Goal: Task Accomplishment & Management: Manage account settings

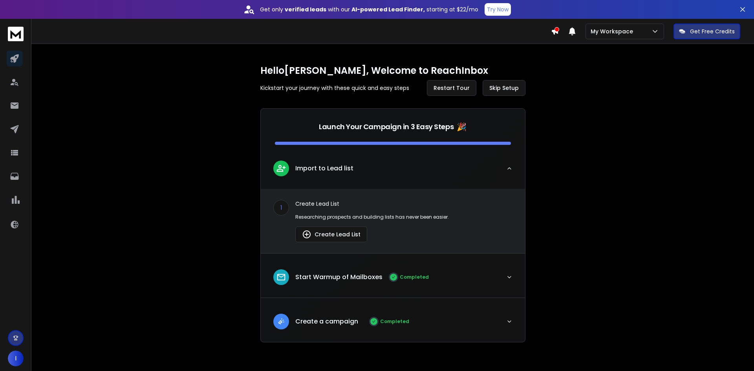
drag, startPoint x: 744, startPoint y: 12, endPoint x: 736, endPoint y: 15, distance: 8.6
click at [743, 12] on icon at bounding box center [742, 9] width 7 height 7
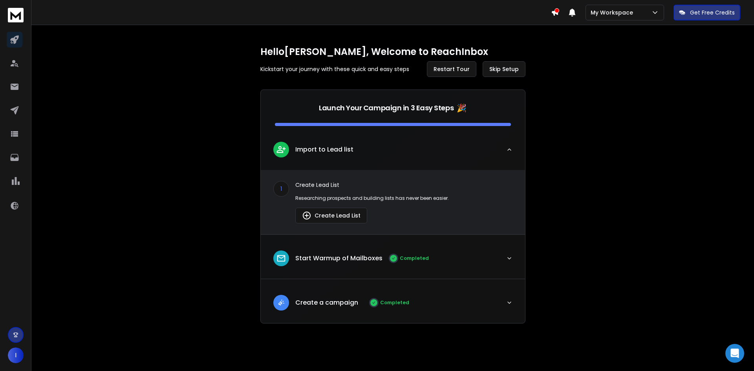
click at [223, 136] on div "Hello [PERSON_NAME] , Welcome to ReachInbox Kickstart your journey with these q…" at bounding box center [393, 184] width 698 height 303
click at [15, 156] on icon at bounding box center [14, 157] width 9 height 9
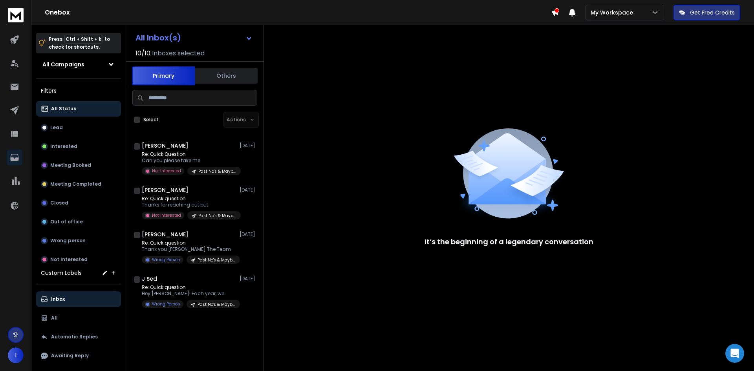
click at [172, 136] on div "[PERSON_NAME] [DATE] Re: Quick Question Can you please take me Not Interested P…" at bounding box center [194, 250] width 137 height 229
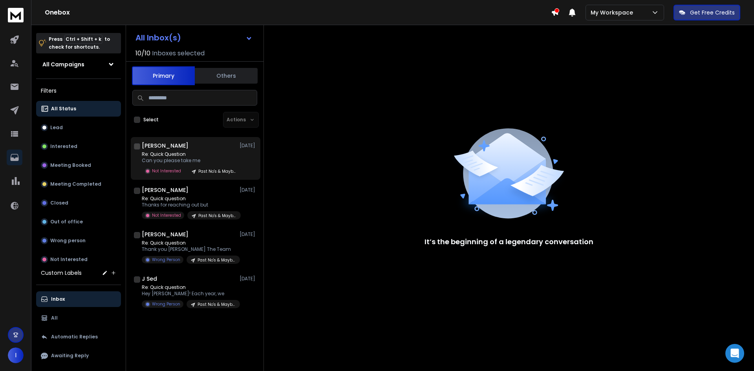
click at [171, 146] on h1 "[PERSON_NAME]" at bounding box center [165, 146] width 47 height 8
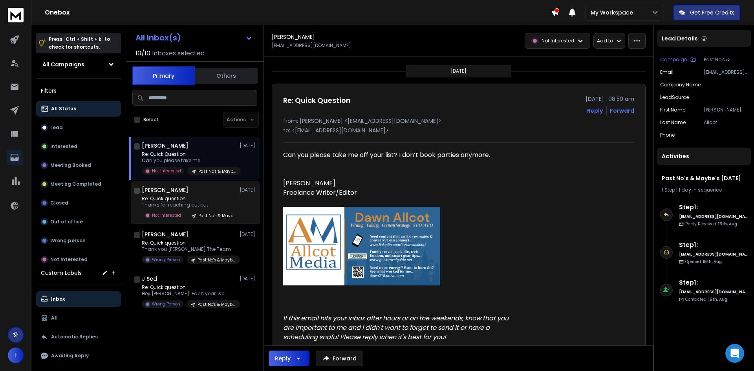
click at [183, 143] on div "Dawn Allcot 15 Aug" at bounding box center [199, 146] width 115 height 8
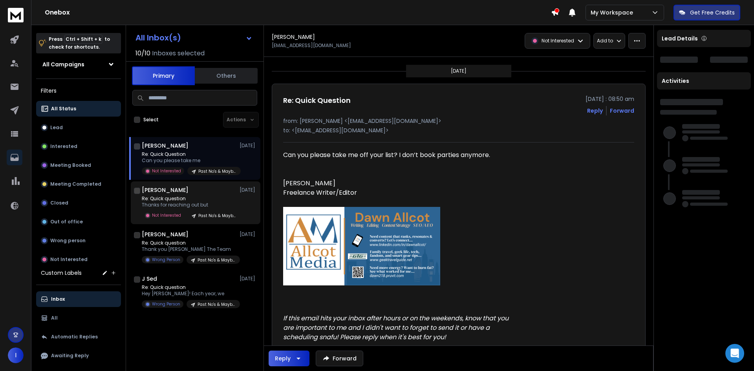
click at [190, 191] on div "Ji Kim 13 Aug" at bounding box center [199, 190] width 115 height 8
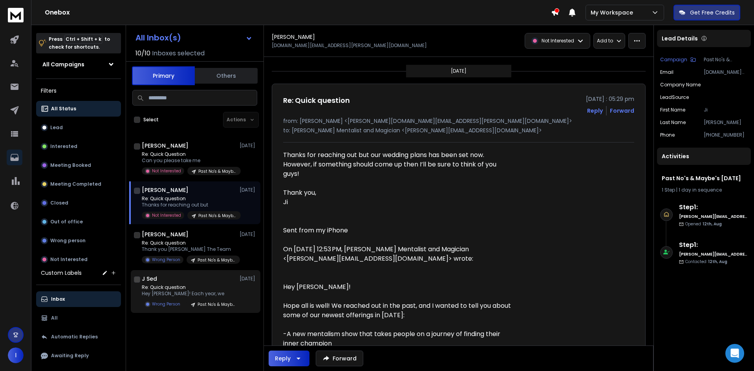
click at [177, 297] on p "Hey Ivan! Each year, we" at bounding box center [189, 294] width 94 height 6
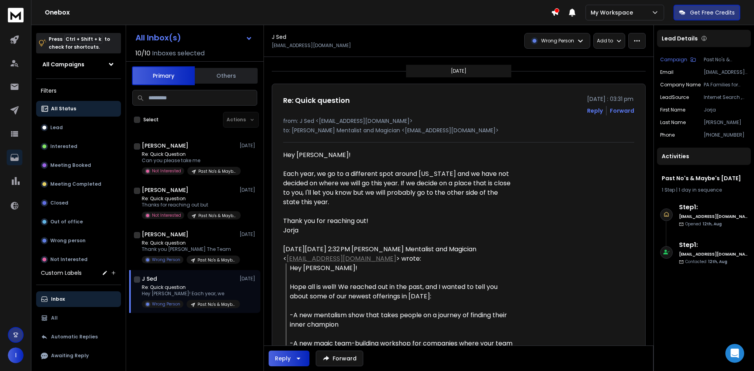
click at [571, 39] on p "Wrong Person" at bounding box center [557, 41] width 33 height 6
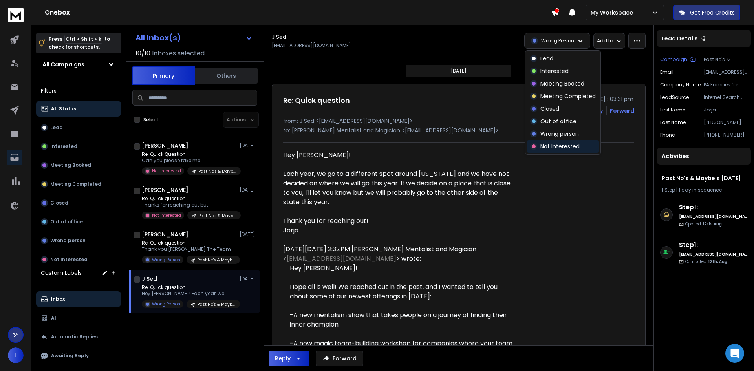
click at [563, 145] on p "Not Interested" at bounding box center [560, 147] width 39 height 8
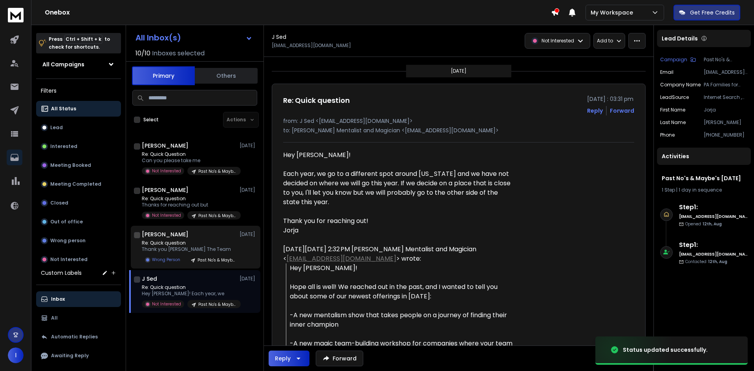
click at [184, 242] on p "Re: Quick question" at bounding box center [189, 243] width 94 height 6
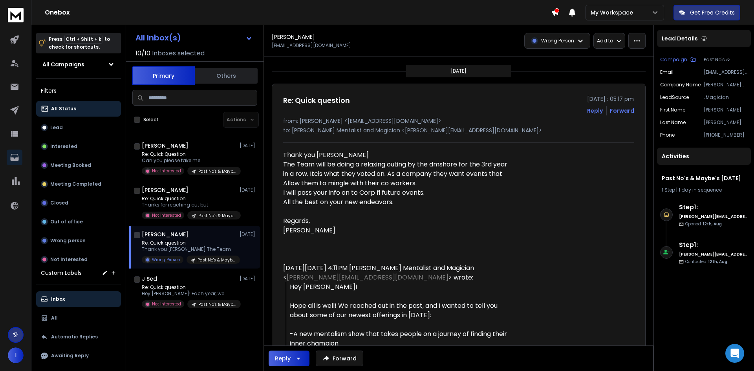
drag, startPoint x: 311, startPoint y: 171, endPoint x: 530, endPoint y: 190, distance: 220.0
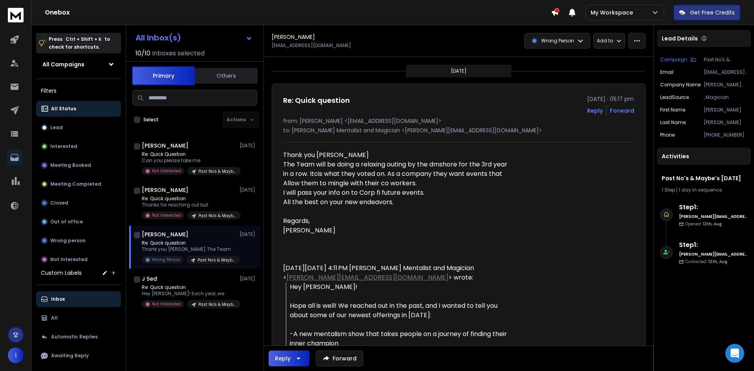
click at [365, 198] on div "All the best on your new endeavors." at bounding box center [397, 202] width 229 height 9
click at [572, 38] on p "Wrong Person" at bounding box center [557, 41] width 33 height 6
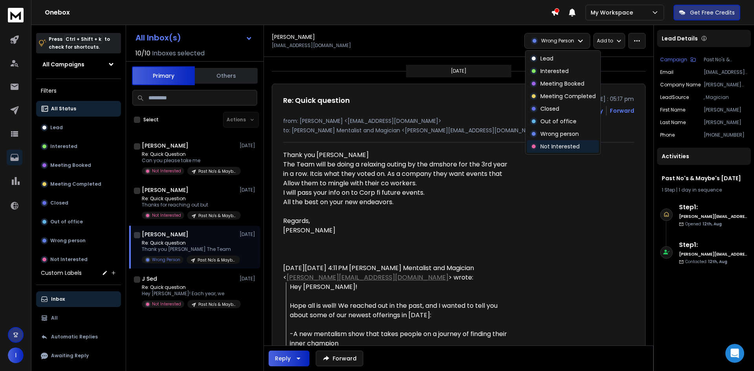
click at [554, 146] on p "Not Interested" at bounding box center [560, 147] width 39 height 8
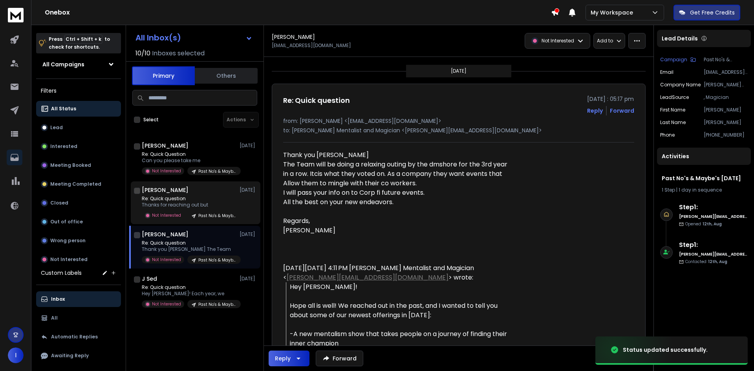
click at [202, 193] on div "Ji Kim 13 Aug" at bounding box center [199, 190] width 115 height 8
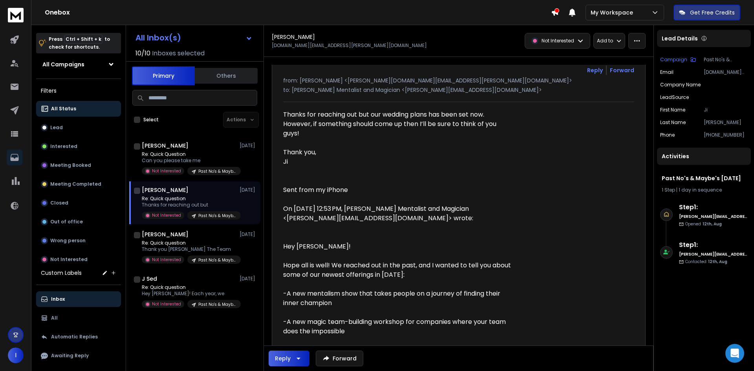
scroll to position [39, 0]
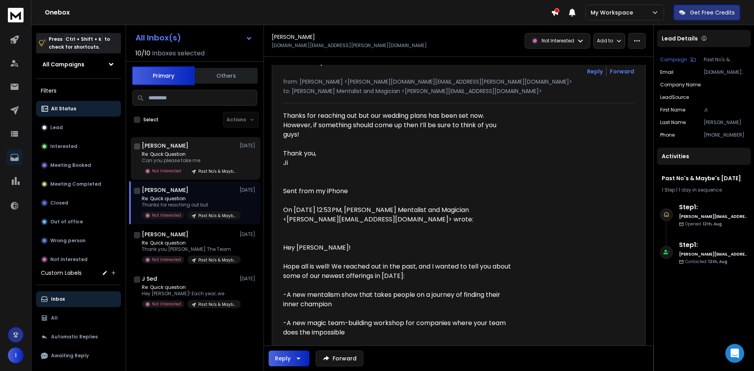
click at [162, 152] on p "Re: Quick Question" at bounding box center [189, 154] width 94 height 6
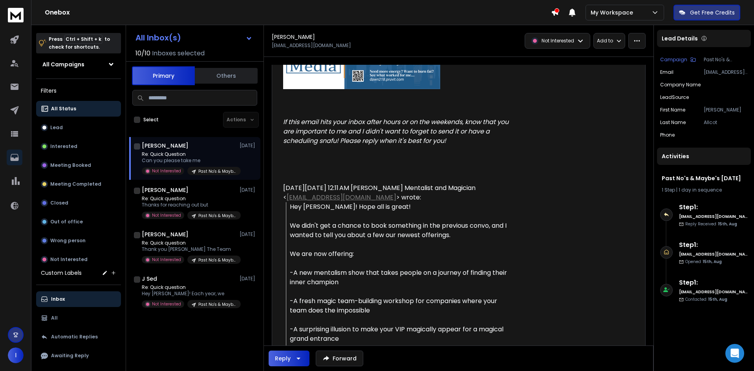
scroll to position [0, 0]
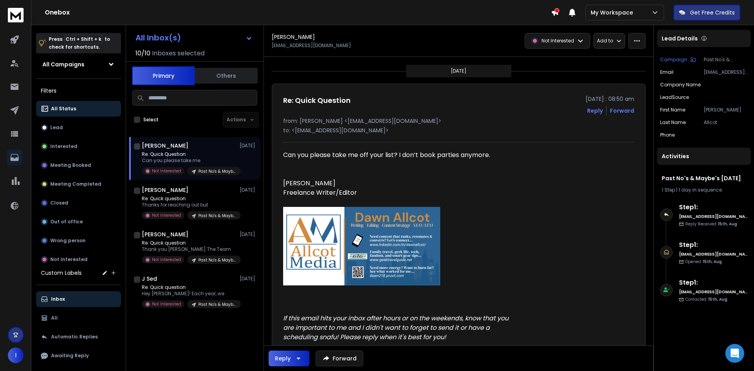
click at [638, 39] on icon "button" at bounding box center [637, 40] width 7 height 7
click at [636, 39] on icon "button" at bounding box center [637, 40] width 7 height 7
click at [612, 39] on p "Add to" at bounding box center [605, 41] width 16 height 6
click at [574, 43] on p "Not Interested" at bounding box center [558, 41] width 33 height 6
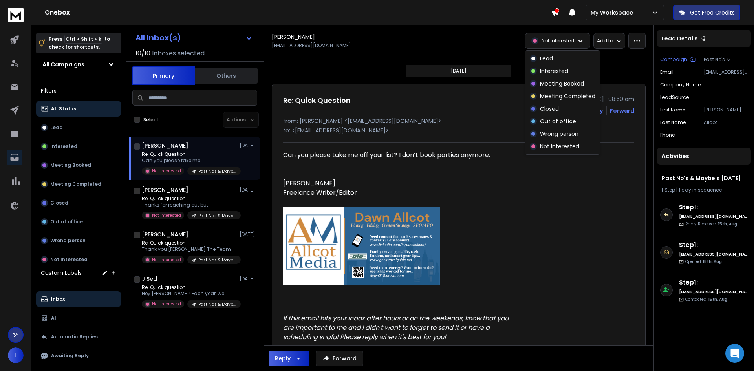
click at [574, 43] on p "Not Interested" at bounding box center [558, 41] width 33 height 6
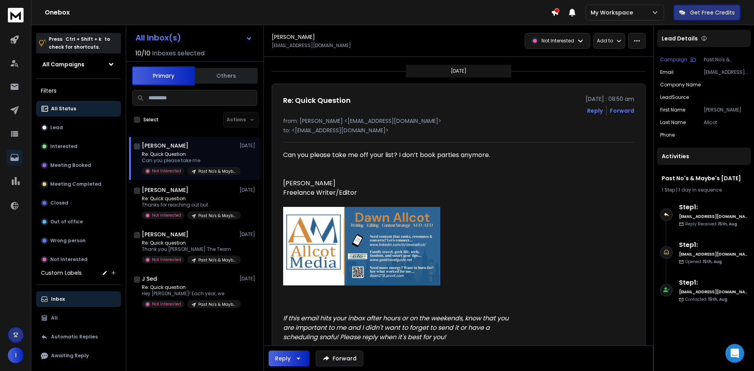
click at [291, 38] on h1 "[PERSON_NAME]" at bounding box center [293, 37] width 43 height 8
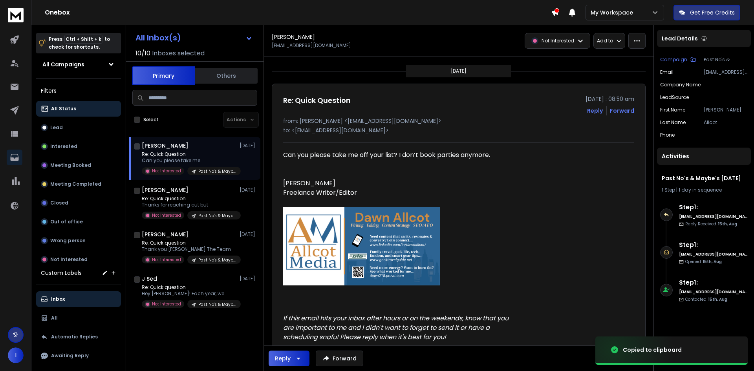
click at [291, 38] on h1 "[PERSON_NAME]" at bounding box center [293, 37] width 43 height 8
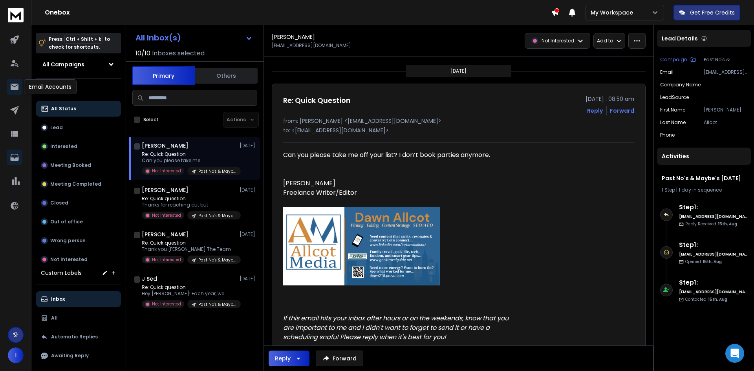
click at [14, 87] on icon at bounding box center [15, 87] width 8 height 6
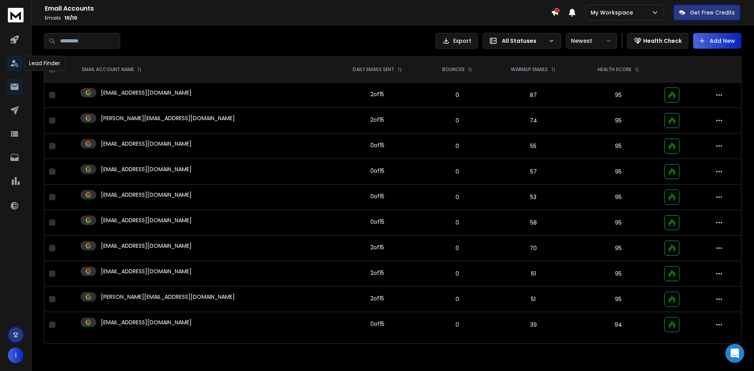
click at [13, 66] on icon at bounding box center [15, 65] width 8 height 4
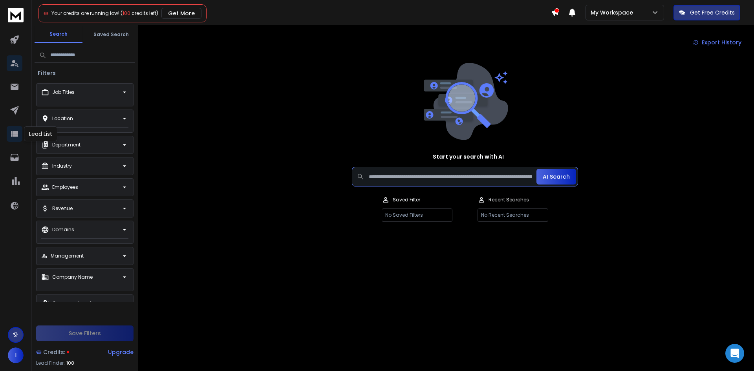
click at [9, 131] on link at bounding box center [15, 134] width 16 height 16
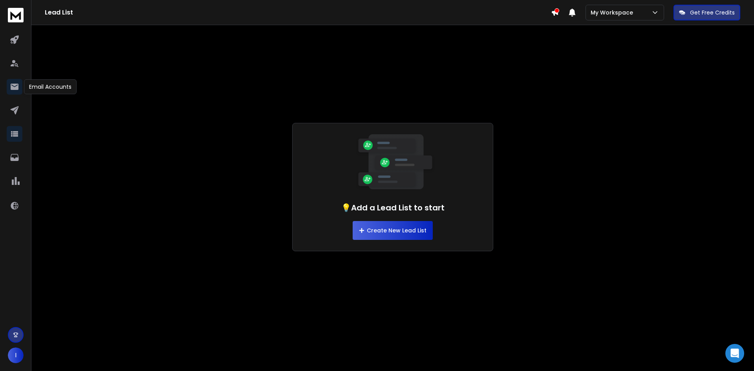
click at [10, 89] on icon at bounding box center [14, 86] width 9 height 9
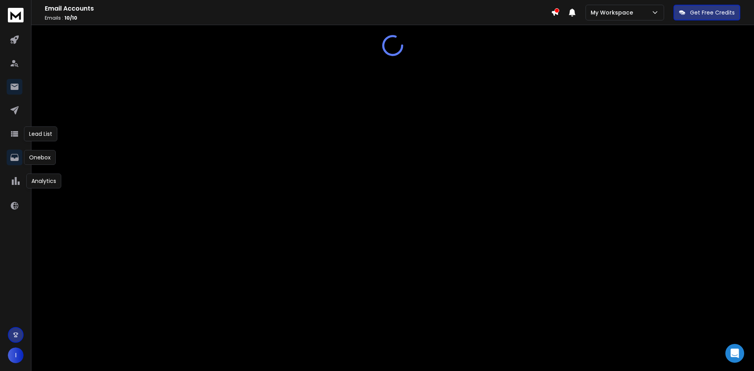
click at [16, 156] on icon at bounding box center [14, 157] width 9 height 9
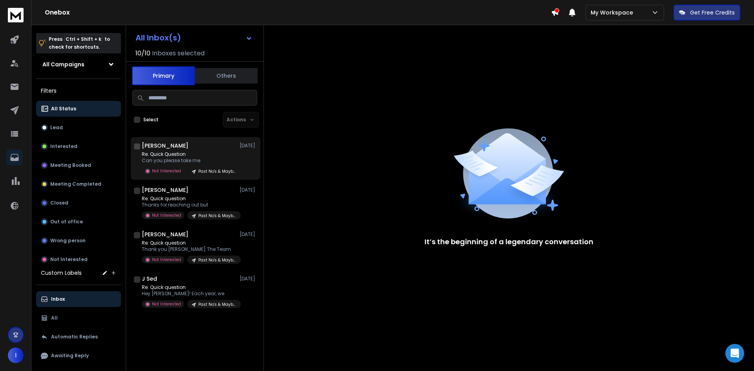
click at [179, 148] on div "Dawn Allcot 15 Aug" at bounding box center [199, 146] width 115 height 8
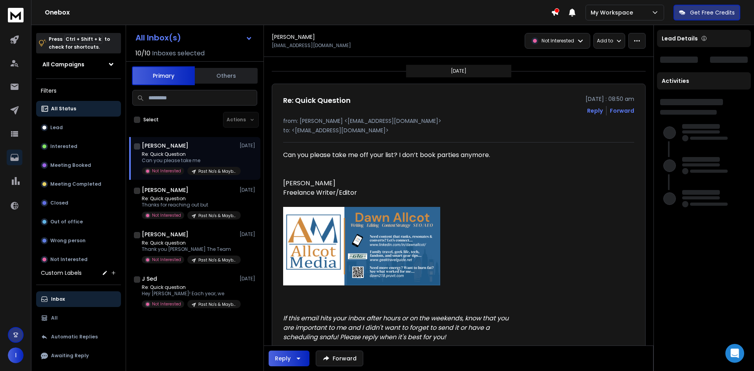
click at [179, 148] on div "Dawn Allcot 15 Aug" at bounding box center [199, 146] width 115 height 8
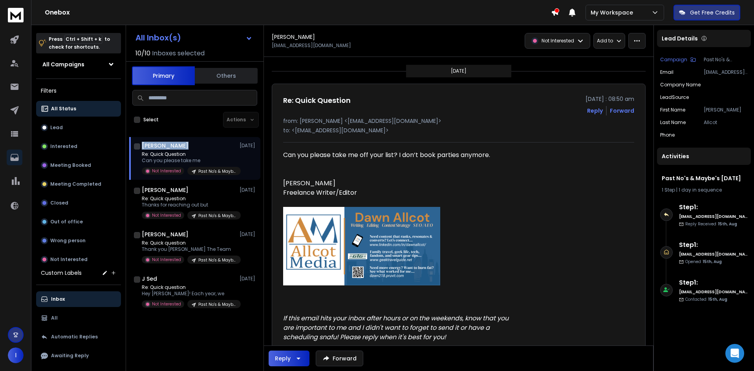
click at [619, 42] on icon at bounding box center [619, 41] width 4 height 2
click at [645, 42] on button "button" at bounding box center [636, 41] width 17 height 16
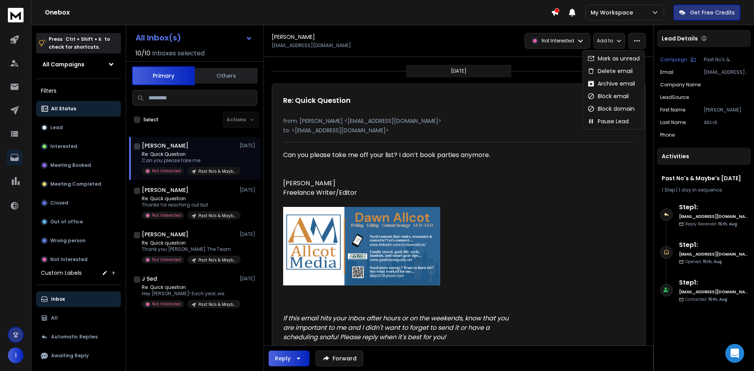
click at [727, 71] on p "[EMAIL_ADDRESS][DOMAIN_NAME]" at bounding box center [726, 72] width 44 height 6
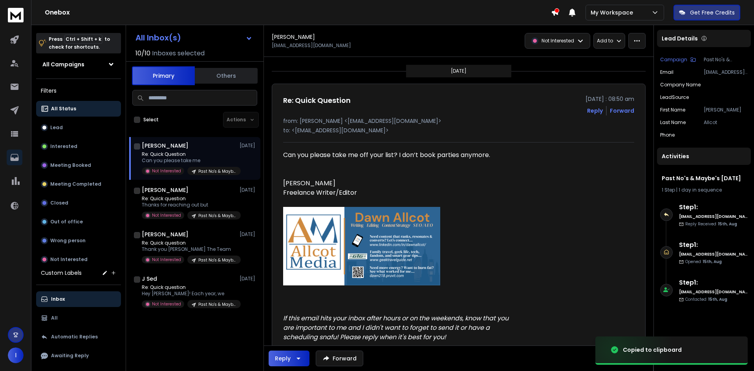
click at [697, 162] on div "Activities" at bounding box center [704, 156] width 94 height 17
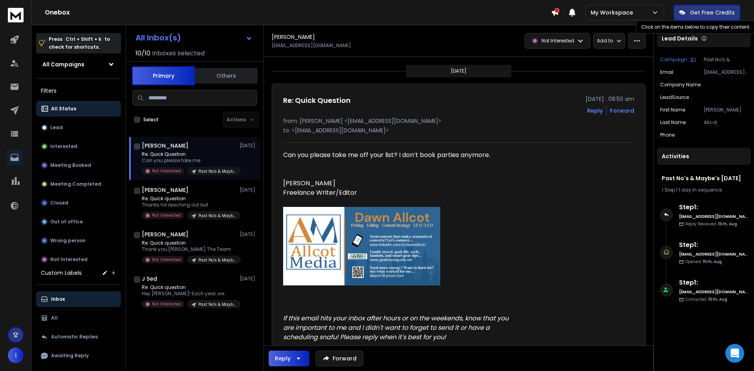
click at [701, 36] on icon at bounding box center [704, 38] width 6 height 6
click at [704, 37] on icon at bounding box center [704, 37] width 1 height 1
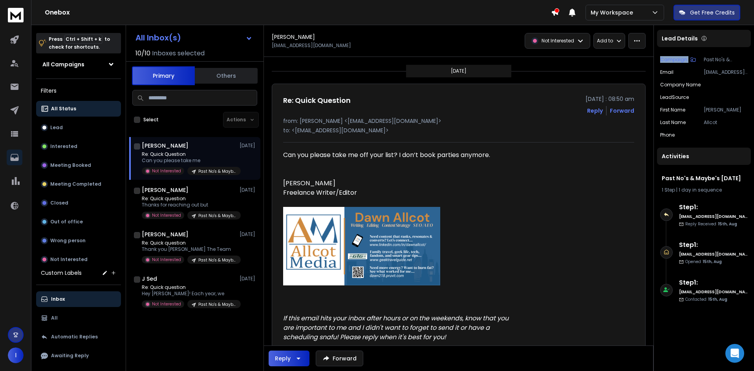
click at [704, 37] on icon at bounding box center [704, 37] width 1 height 1
click at [693, 61] on icon at bounding box center [693, 59] width 5 height 5
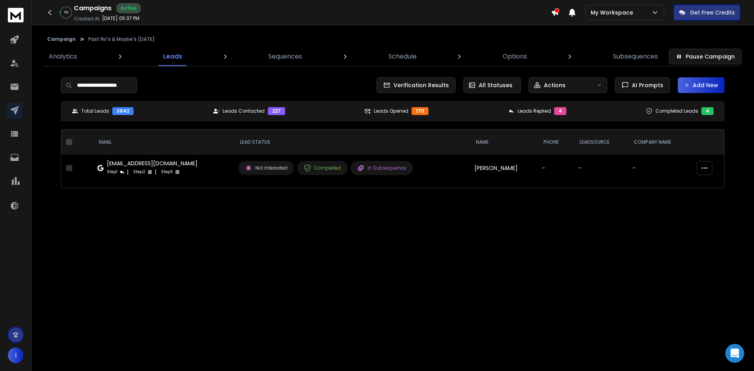
click at [701, 170] on icon "button" at bounding box center [704, 168] width 7 height 7
click at [66, 170] on button "button" at bounding box center [69, 168] width 6 height 6
click at [619, 83] on p "Actions" at bounding box center [618, 85] width 22 height 8
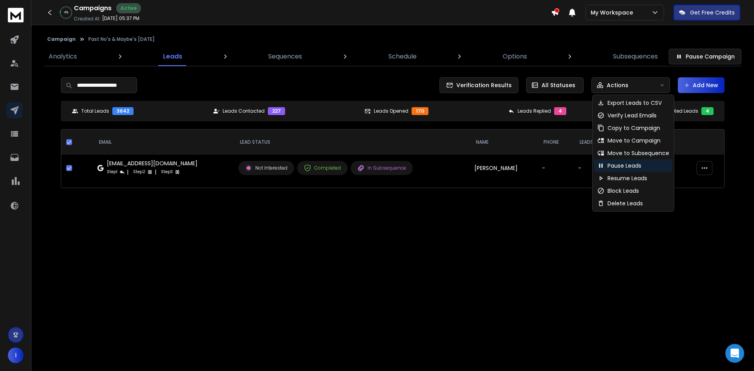
click at [704, 169] on icon "button" at bounding box center [704, 168] width 7 height 7
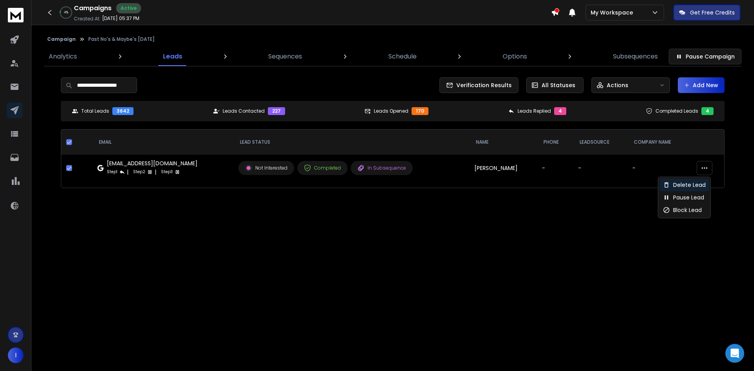
click at [704, 169] on icon "button" at bounding box center [704, 168] width 7 height 7
click at [696, 199] on p "Pause Lead" at bounding box center [688, 198] width 31 height 8
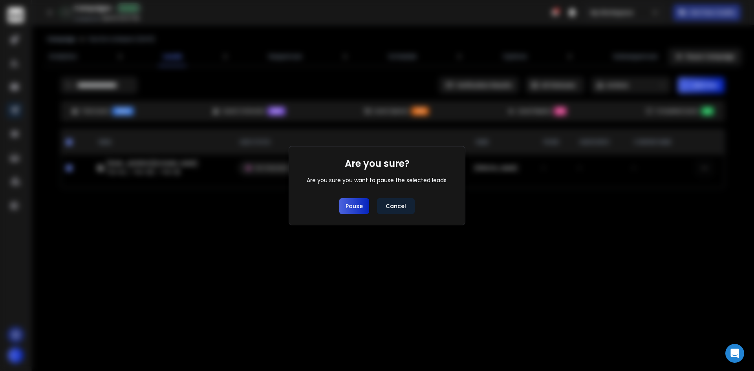
click at [358, 203] on button "Pause" at bounding box center [354, 206] width 30 height 16
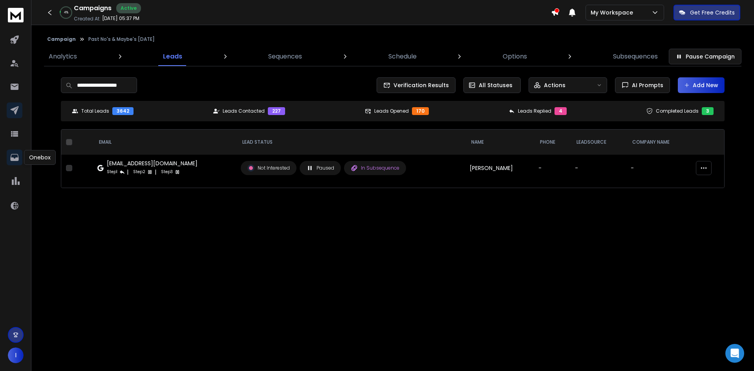
click at [13, 157] on icon at bounding box center [14, 157] width 9 height 9
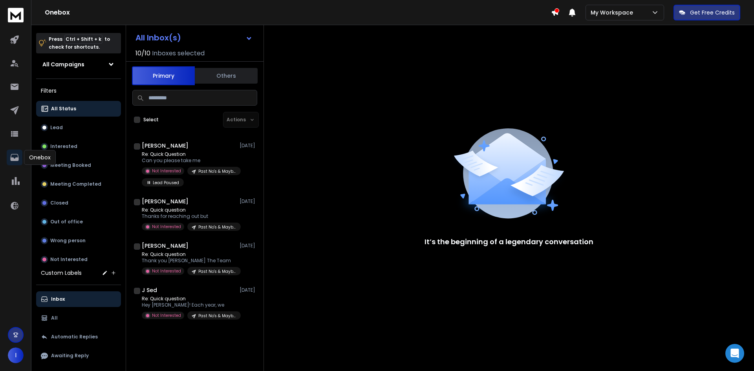
click at [62, 112] on p "All Status" at bounding box center [63, 109] width 25 height 6
click at [379, 238] on div "It’s the beginning of a legendary conversation" at bounding box center [509, 182] width 490 height 315
click at [15, 110] on icon at bounding box center [14, 110] width 9 height 9
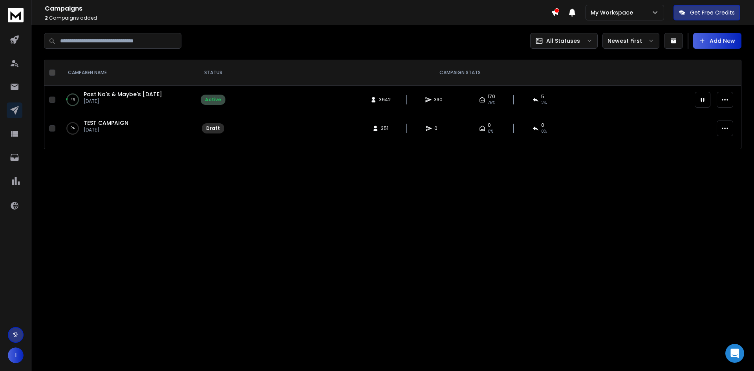
click at [89, 102] on p "10 days ago" at bounding box center [123, 101] width 79 height 6
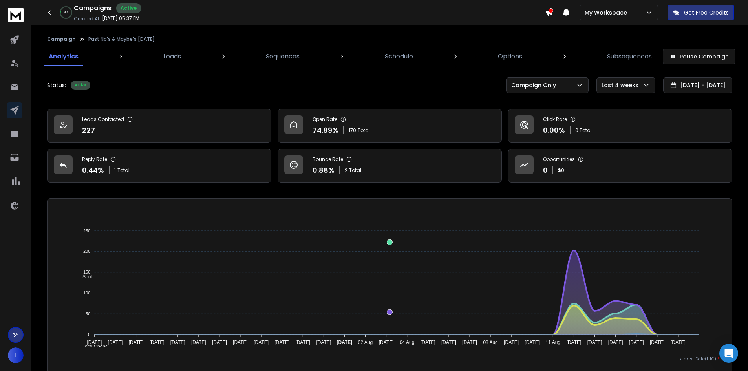
click at [134, 55] on div "Analytics Leads Sequences Schedule Options Subsequences" at bounding box center [350, 56] width 613 height 19
click at [163, 60] on p "Leads" at bounding box center [172, 56] width 18 height 9
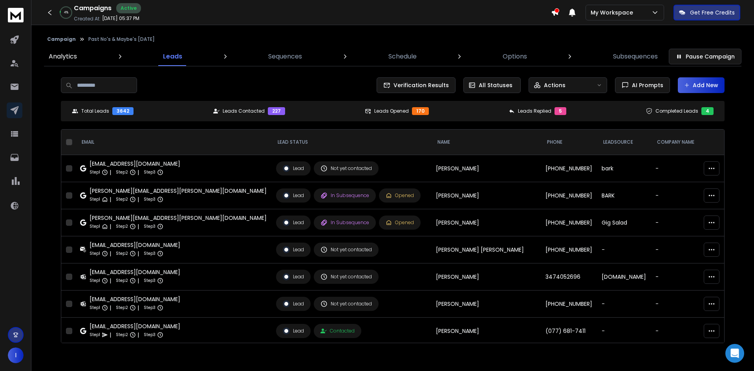
click at [74, 62] on link "Analytics" at bounding box center [63, 56] width 38 height 19
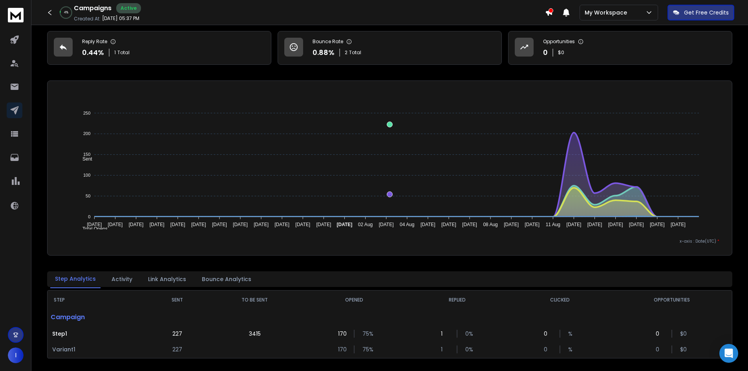
scroll to position [119, 0]
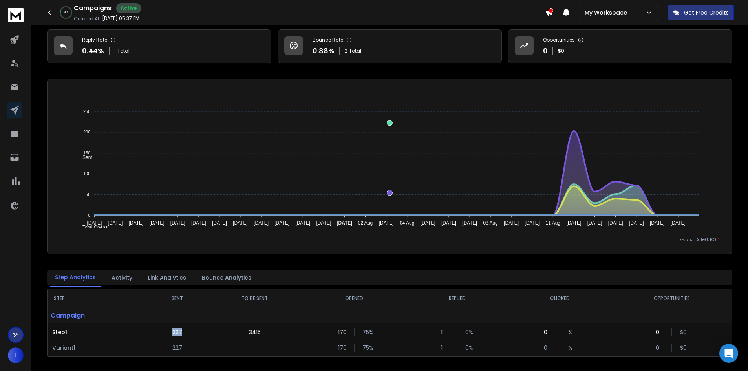
drag, startPoint x: 174, startPoint y: 333, endPoint x: 233, endPoint y: 330, distance: 59.0
click at [200, 331] on div "227 227" at bounding box center [177, 340] width 50 height 24
drag, startPoint x: 243, startPoint y: 331, endPoint x: 276, endPoint y: 334, distance: 33.2
click at [276, 334] on div "3415" at bounding box center [254, 332] width 87 height 8
click at [258, 331] on p "3415" at bounding box center [255, 332] width 12 height 8
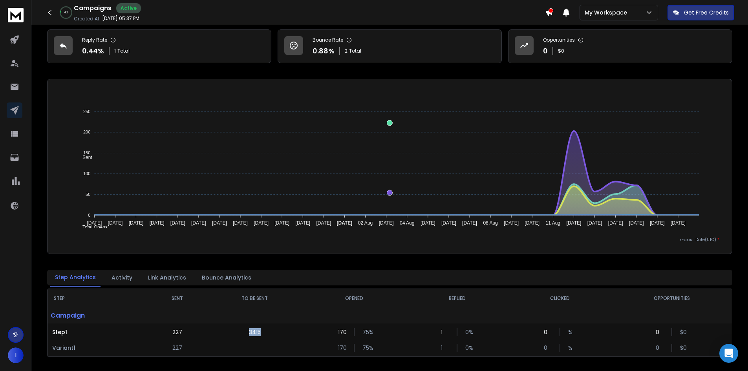
click at [248, 331] on div "3415" at bounding box center [254, 332] width 87 height 8
drag, startPoint x: 249, startPoint y: 331, endPoint x: 273, endPoint y: 335, distance: 25.2
click at [273, 335] on div "3415" at bounding box center [254, 332] width 87 height 8
click at [229, 293] on th "TO BE SENT" at bounding box center [255, 298] width 96 height 19
drag, startPoint x: 247, startPoint y: 333, endPoint x: 267, endPoint y: 333, distance: 20.0
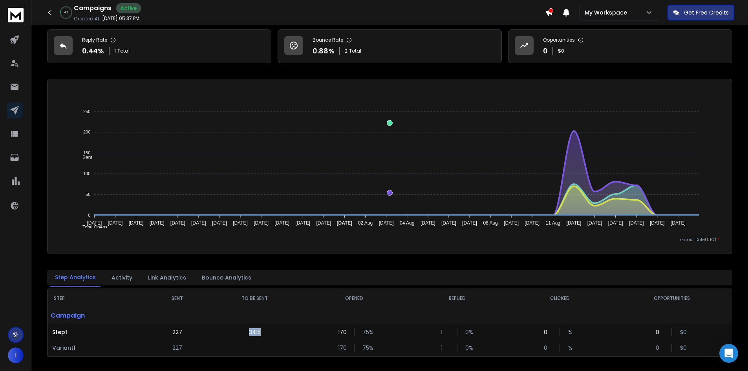
click at [267, 333] on div "3415" at bounding box center [254, 332] width 87 height 8
click at [310, 332] on div "170 75 % 170 75 %" at bounding box center [354, 340] width 93 height 24
click at [341, 332] on p "170" at bounding box center [342, 332] width 8 height 8
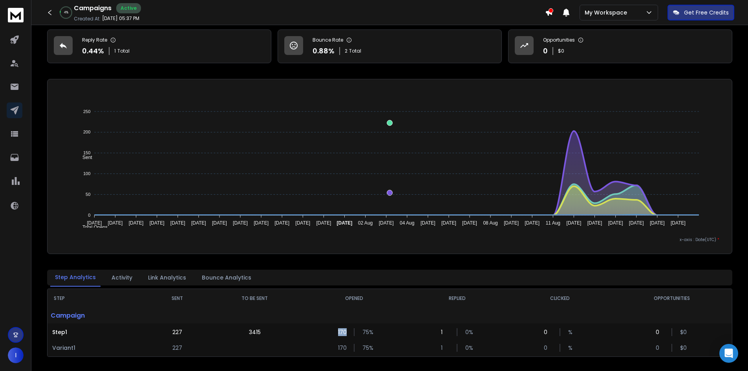
click at [341, 332] on p "170" at bounding box center [342, 332] width 8 height 8
click at [166, 321] on table "STEP SENT TO BE SENT OPENED REPLIED CLICKED OPPORTUNITIES Campaign Step 1 Varia…" at bounding box center [390, 323] width 685 height 68
click at [365, 335] on p "75 %" at bounding box center [367, 332] width 8 height 8
click at [364, 335] on p "75 %" at bounding box center [367, 332] width 8 height 8
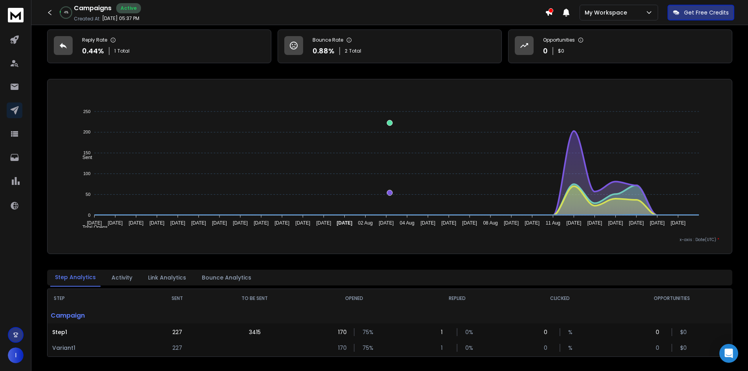
click at [180, 336] on div "227 227" at bounding box center [177, 340] width 50 height 24
click at [180, 335] on p "227" at bounding box center [177, 332] width 10 height 8
click at [179, 335] on p "227" at bounding box center [177, 332] width 10 height 8
drag, startPoint x: 440, startPoint y: 332, endPoint x: 449, endPoint y: 334, distance: 9.7
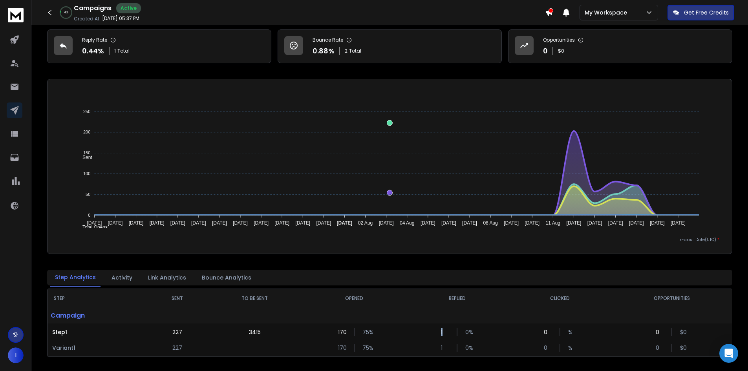
click at [449, 334] on div "1 0 % 1 0 %" at bounding box center [456, 340] width 93 height 24
click at [432, 326] on td "1 0 % 1 0 %" at bounding box center [457, 340] width 103 height 33
click at [108, 279] on button "Activity" at bounding box center [122, 277] width 30 height 17
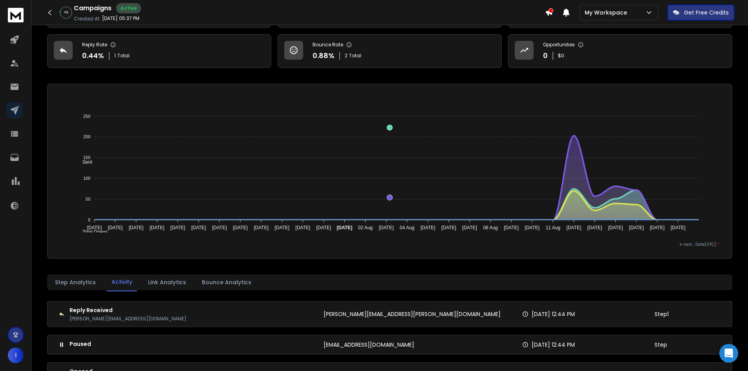
scroll to position [0, 0]
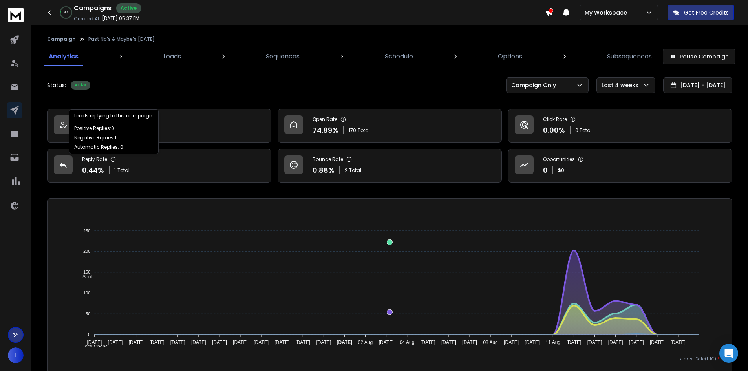
click at [108, 160] on div "Reply Rate" at bounding box center [106, 160] width 48 height 8
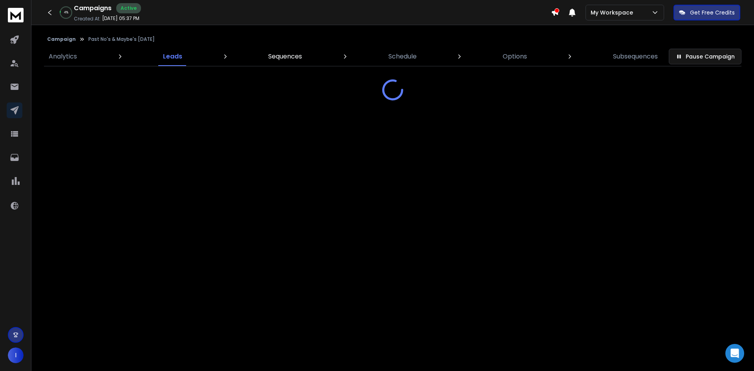
click at [281, 56] on p "Sequences" at bounding box center [285, 56] width 34 height 9
click at [166, 57] on p "Leads" at bounding box center [172, 56] width 18 height 9
click at [76, 55] on p "Analytics" at bounding box center [63, 56] width 28 height 9
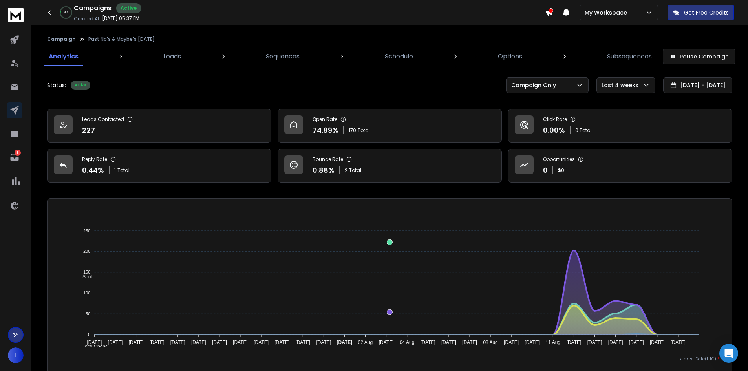
click at [121, 170] on span "Total" at bounding box center [123, 170] width 12 height 6
